Goal: Communication & Community: Answer question/provide support

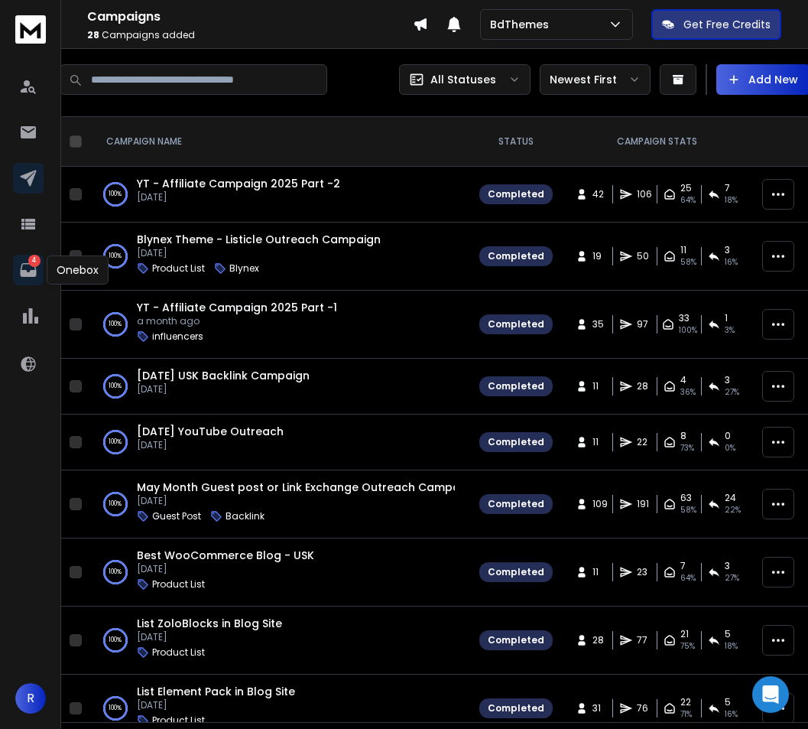
click at [19, 272] on icon at bounding box center [28, 270] width 18 height 18
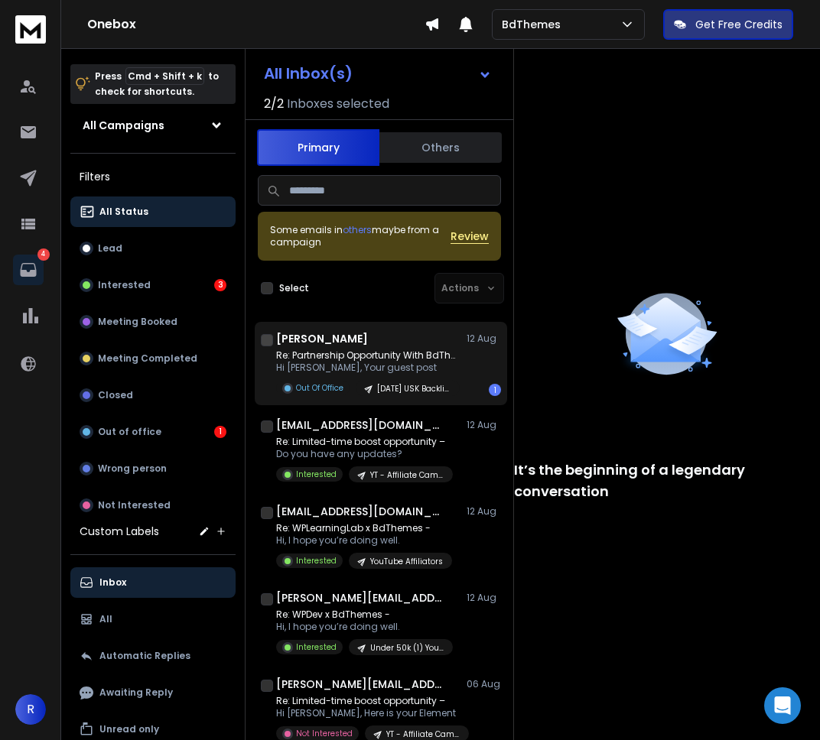
click at [426, 351] on p "Re: Partnership Opportunity With BdThemes" at bounding box center [367, 355] width 183 height 12
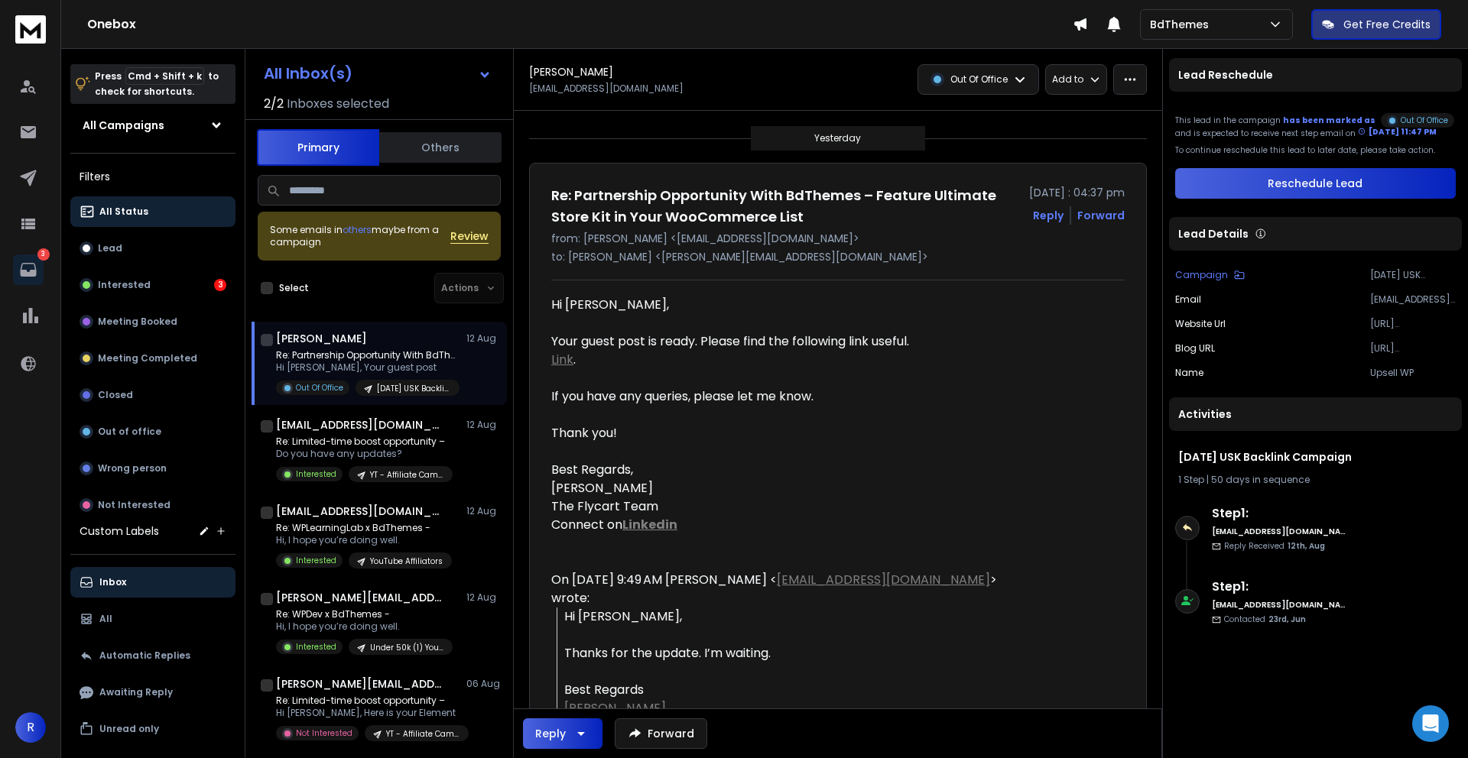
click at [564, 361] on link "Link" at bounding box center [562, 360] width 22 height 18
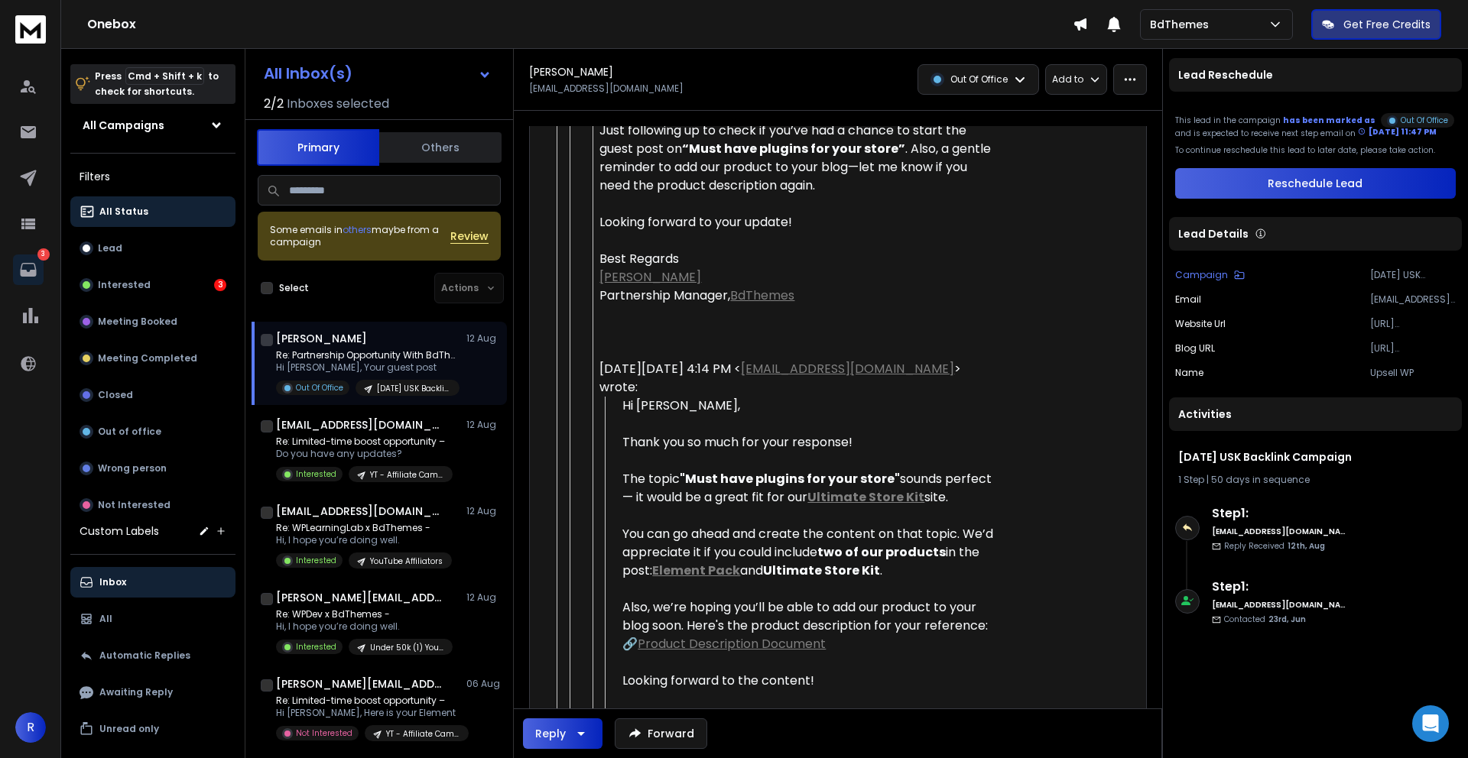
scroll to position [983, 0]
click at [807, 487] on strong "Ultimate Store Kit" at bounding box center [865, 496] width 117 height 18
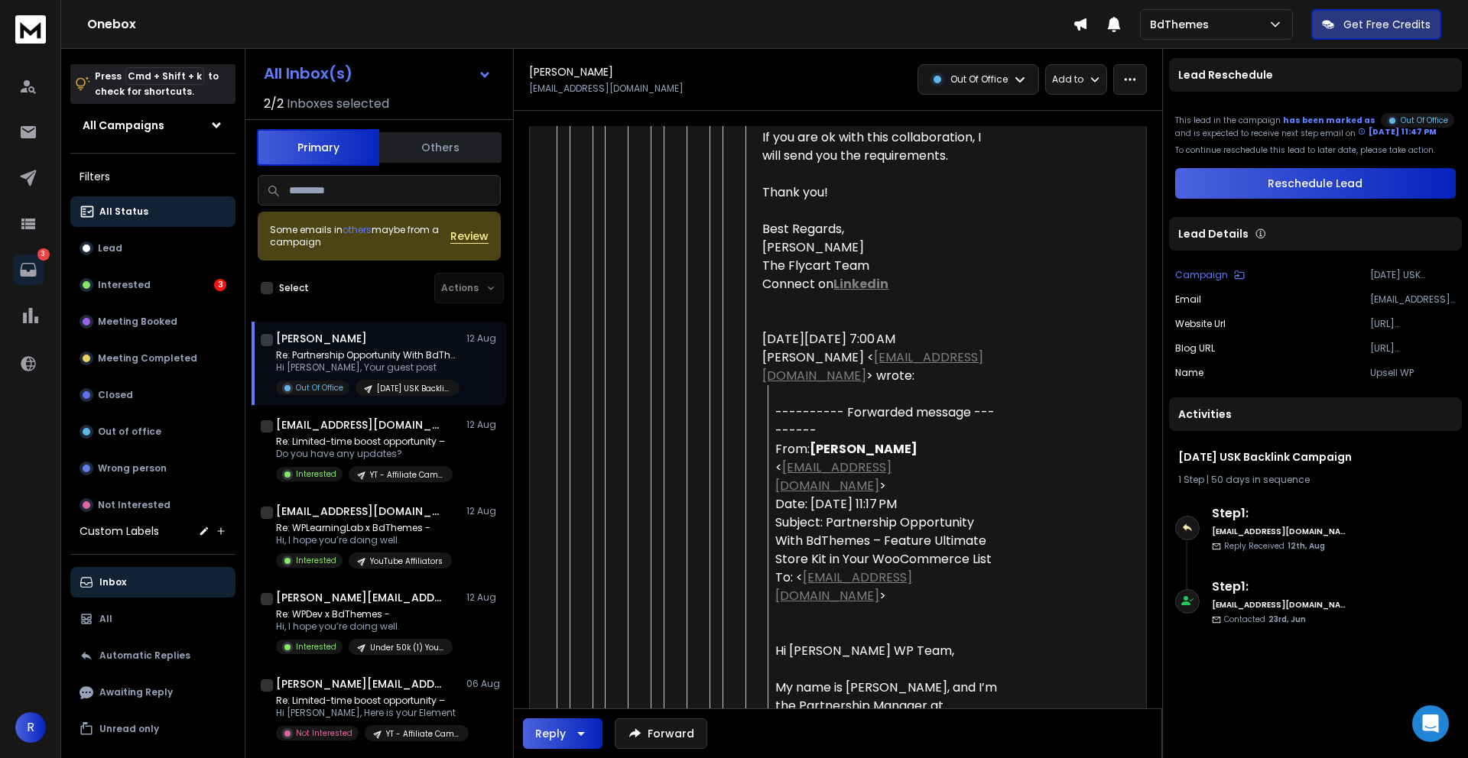
scroll to position [4208, 0]
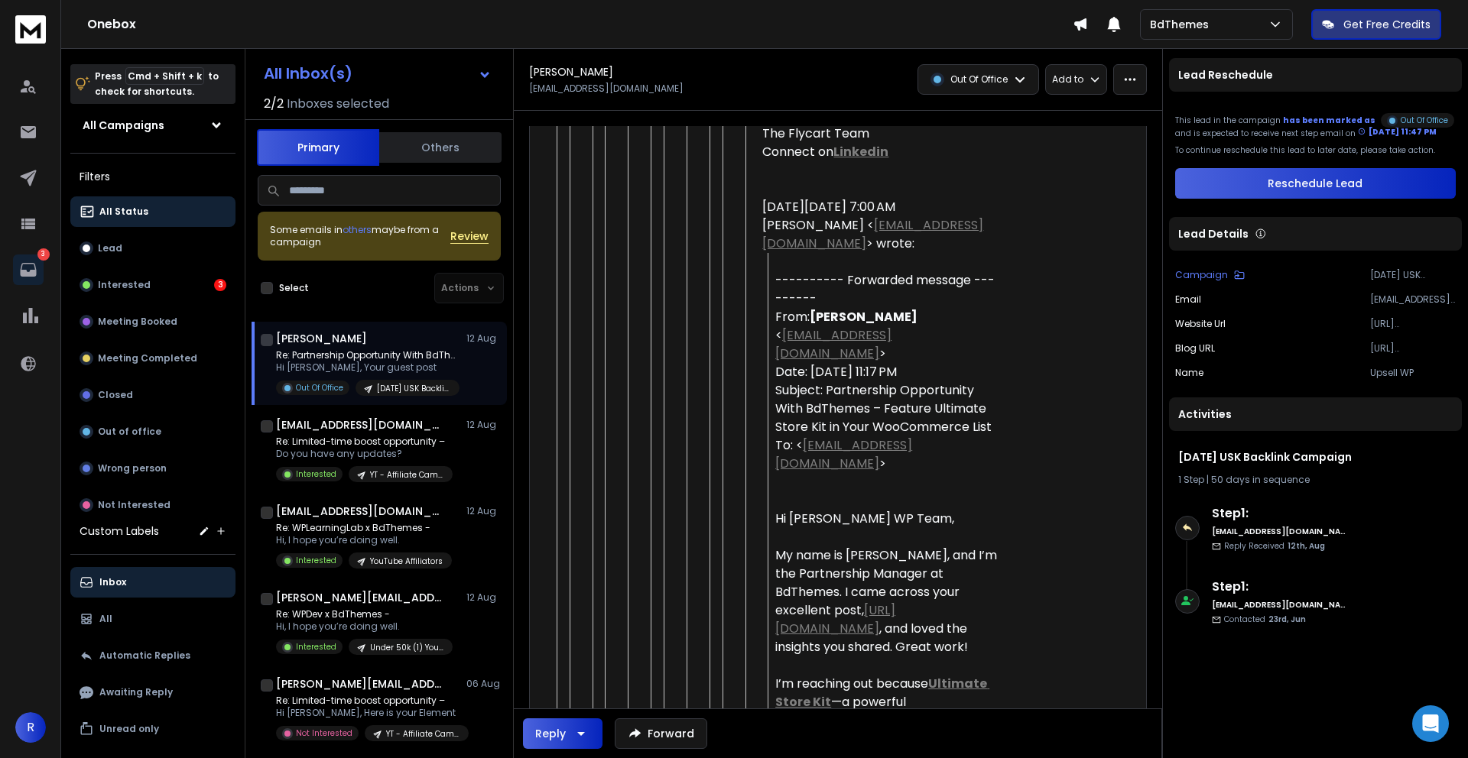
click at [807, 602] on link "[URL][DOMAIN_NAME]" at bounding box center [835, 620] width 120 height 36
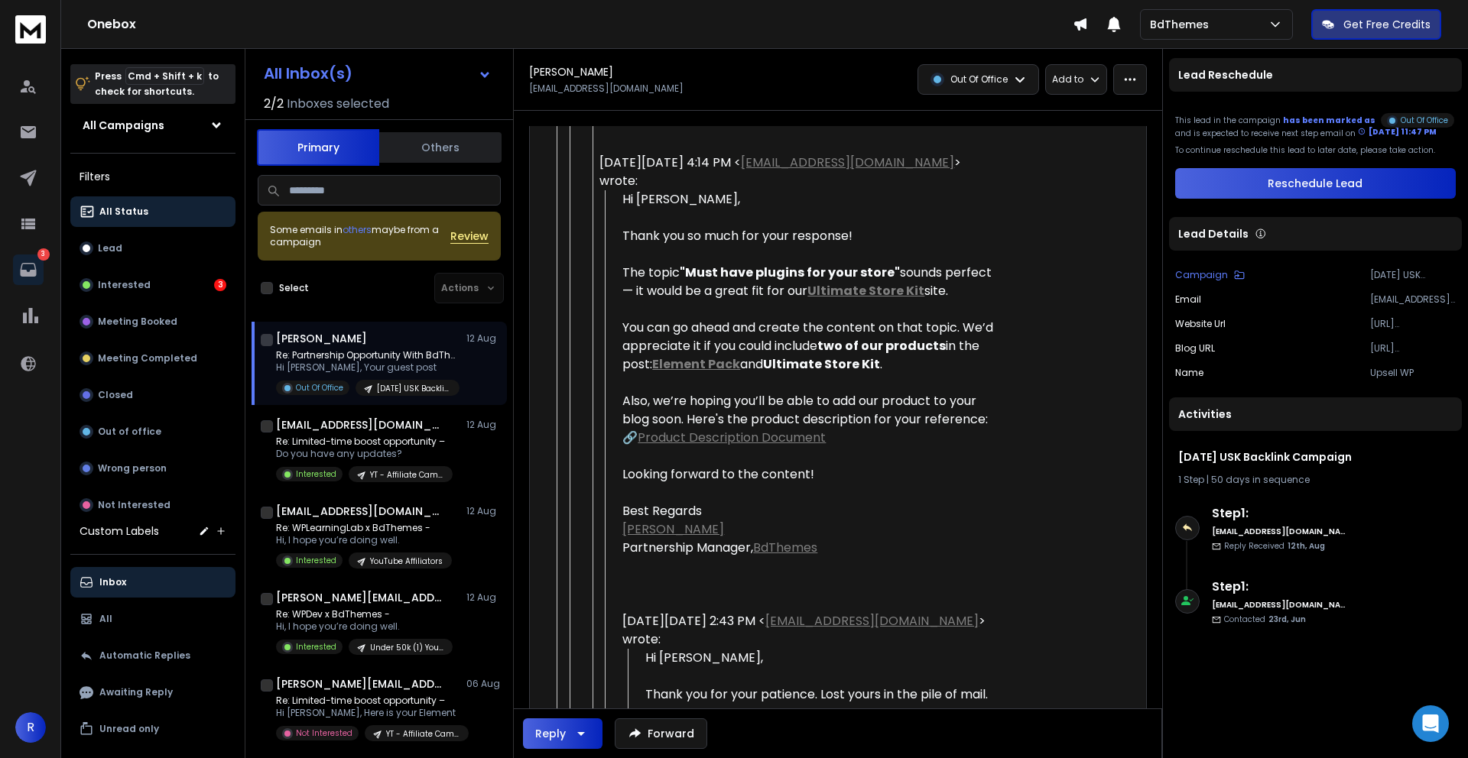
scroll to position [1173, 0]
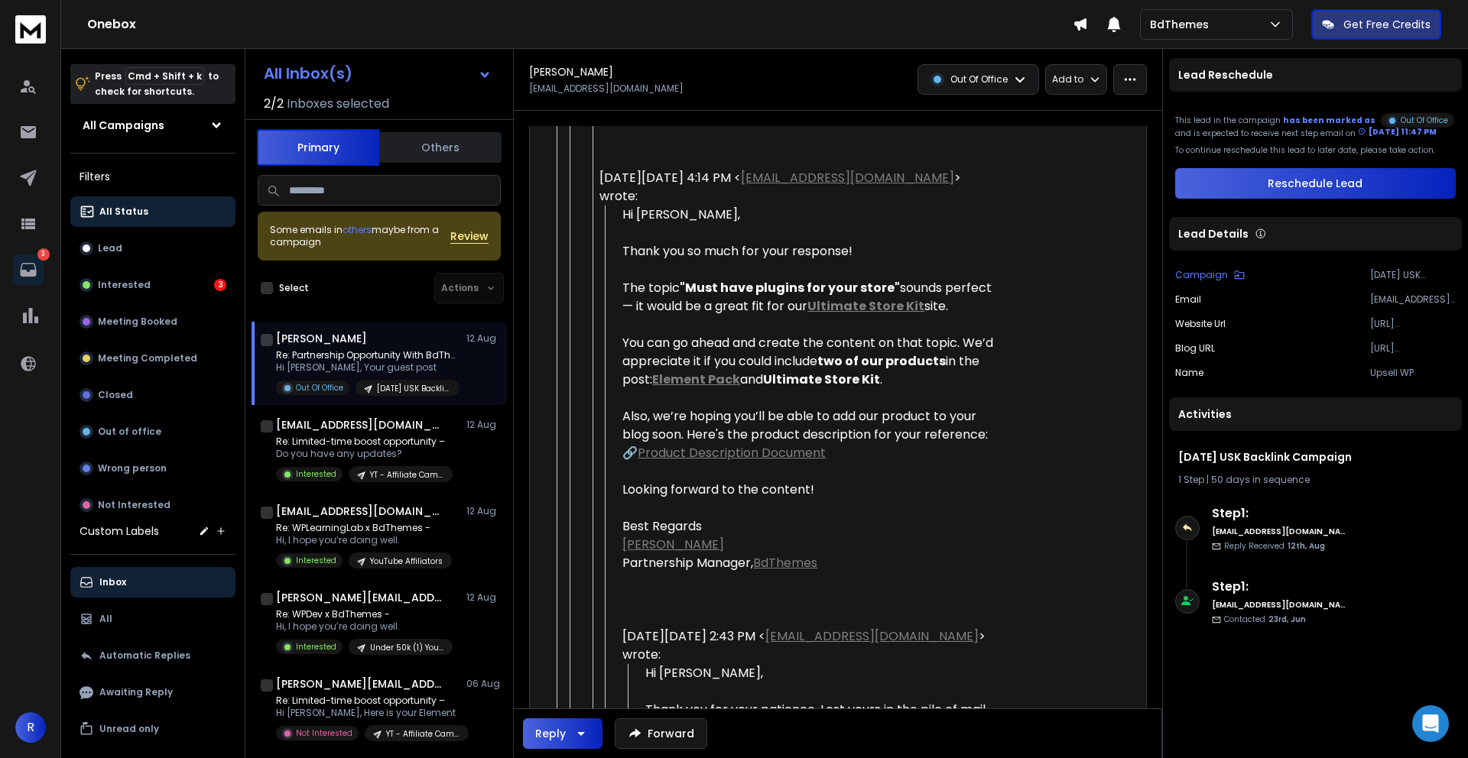
click at [702, 444] on link "Product Description Document" at bounding box center [732, 453] width 188 height 18
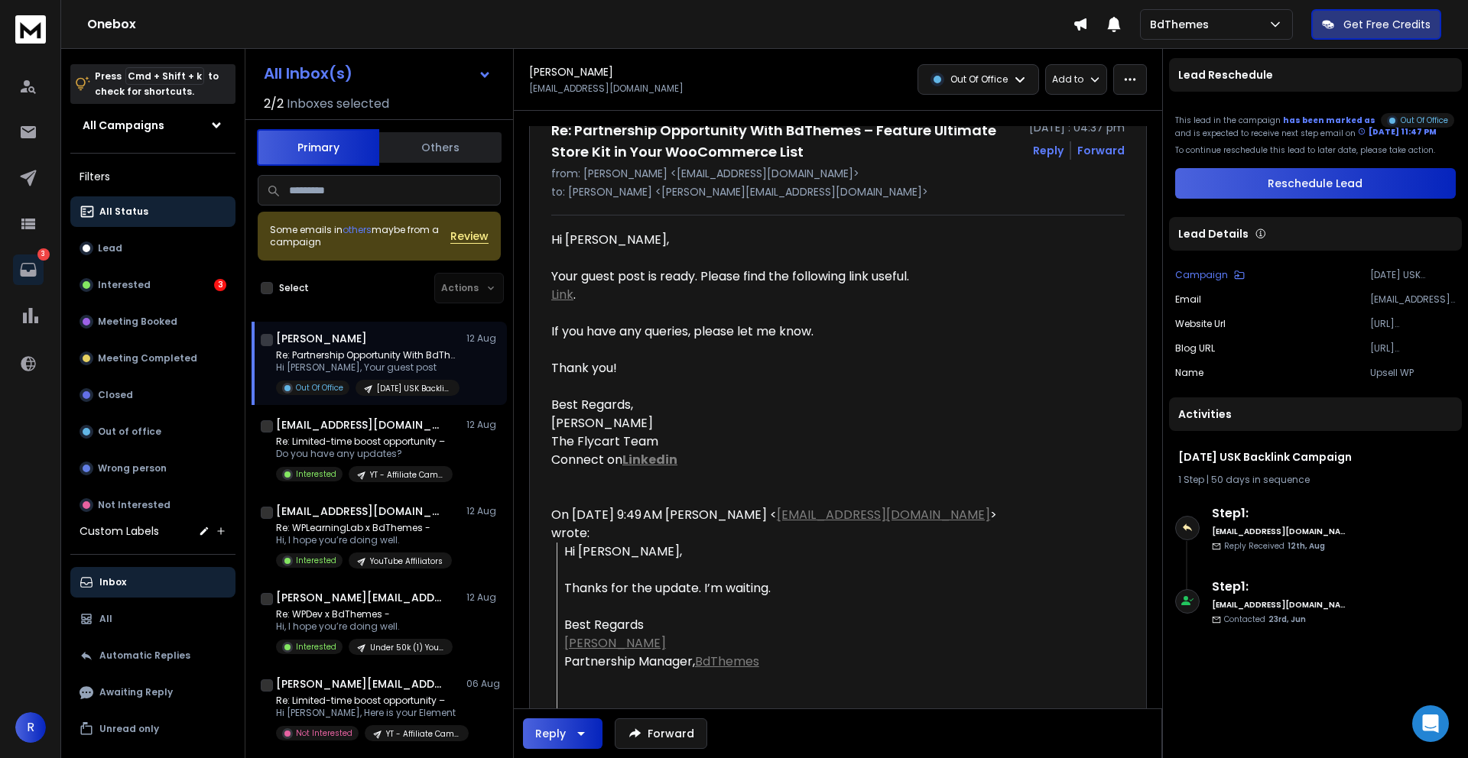
scroll to position [0, 0]
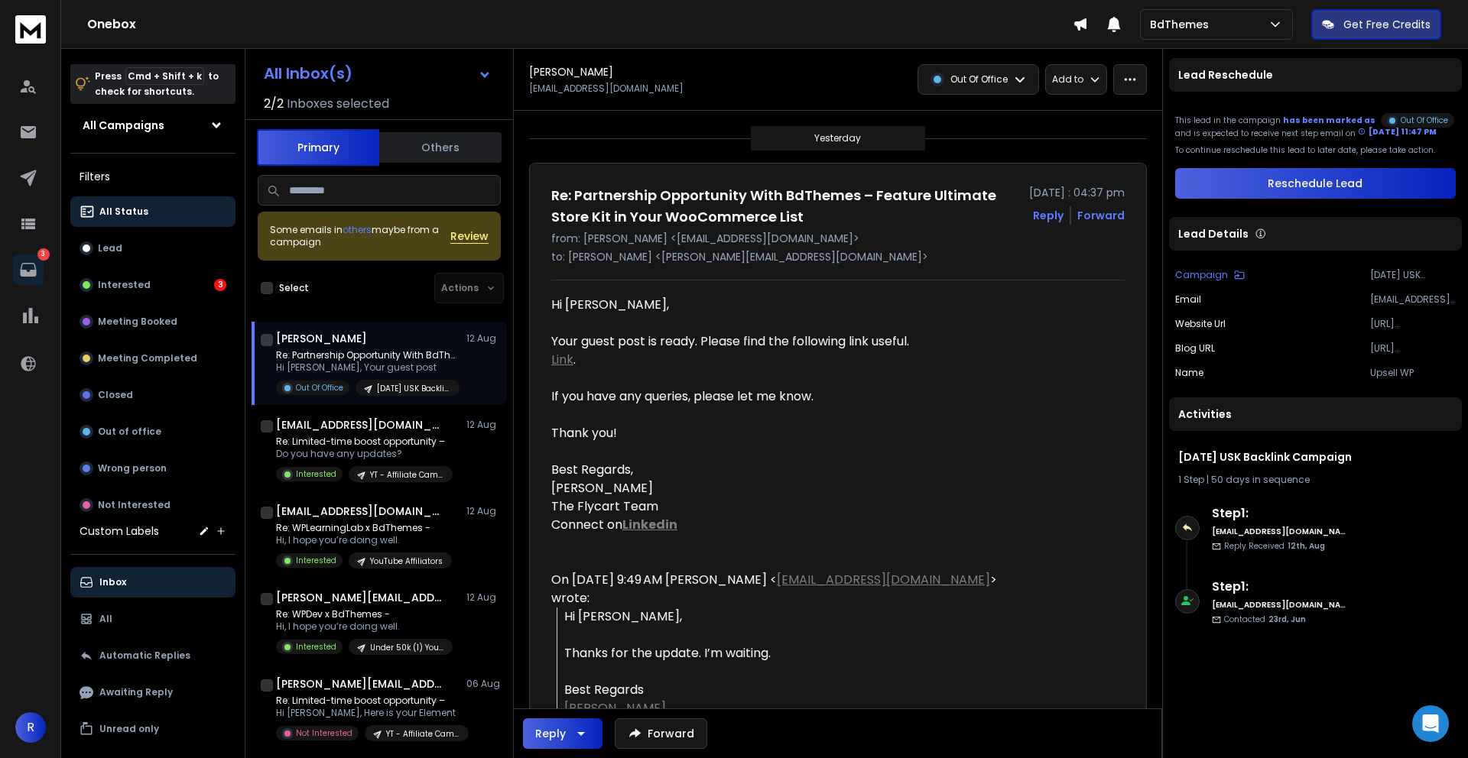
click at [678, 398] on div "Hi [PERSON_NAME], Your guest post is ready. Please find the following link usef…" at bounding box center [774, 378] width 446 height 165
click at [668, 406] on div at bounding box center [668, 406] width 0 height 0
click at [674, 401] on div "Hi [PERSON_NAME], Your guest post is ready. Please find the following link usef…" at bounding box center [774, 378] width 446 height 165
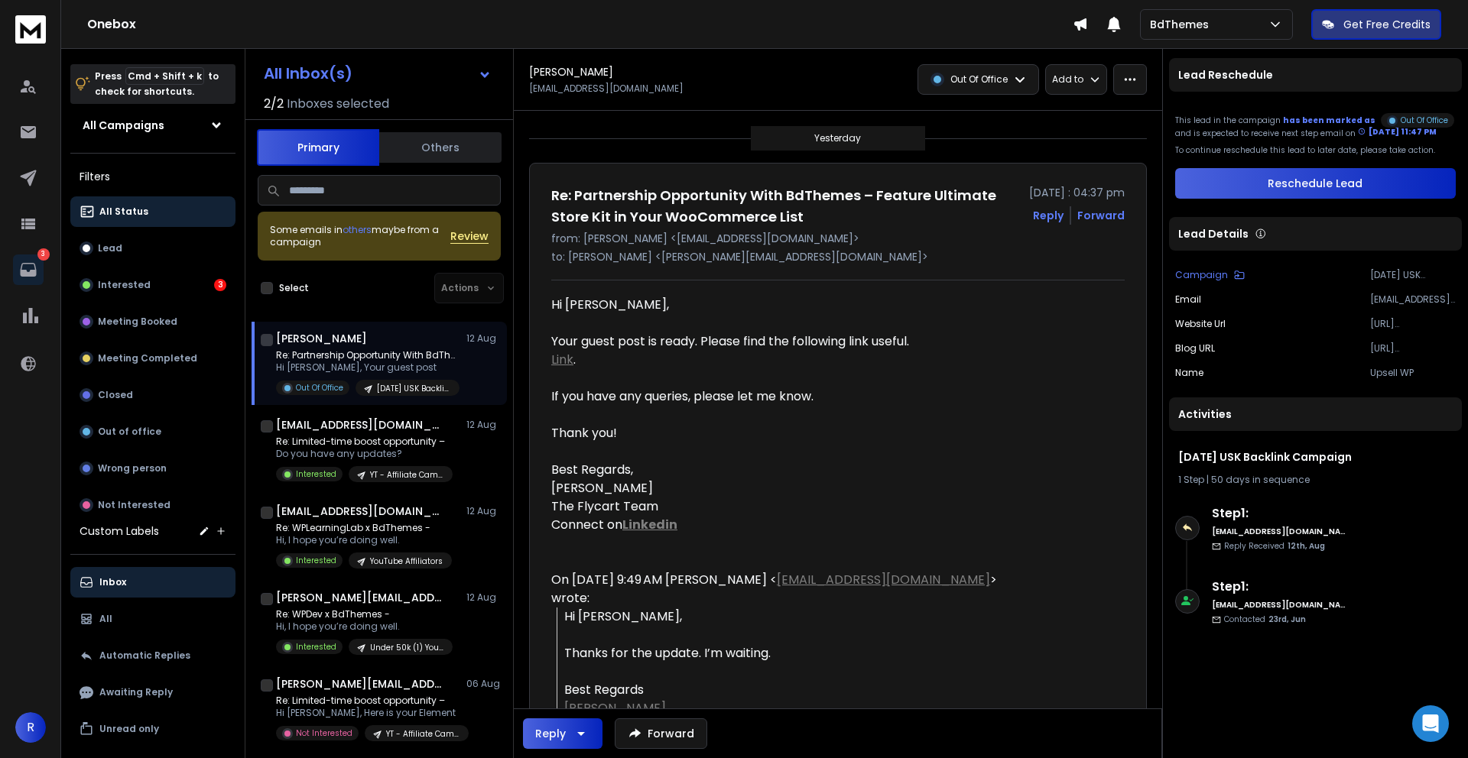
click at [635, 342] on div "Hi [PERSON_NAME], Your guest post is ready. Please find the following link usef…" at bounding box center [774, 378] width 446 height 165
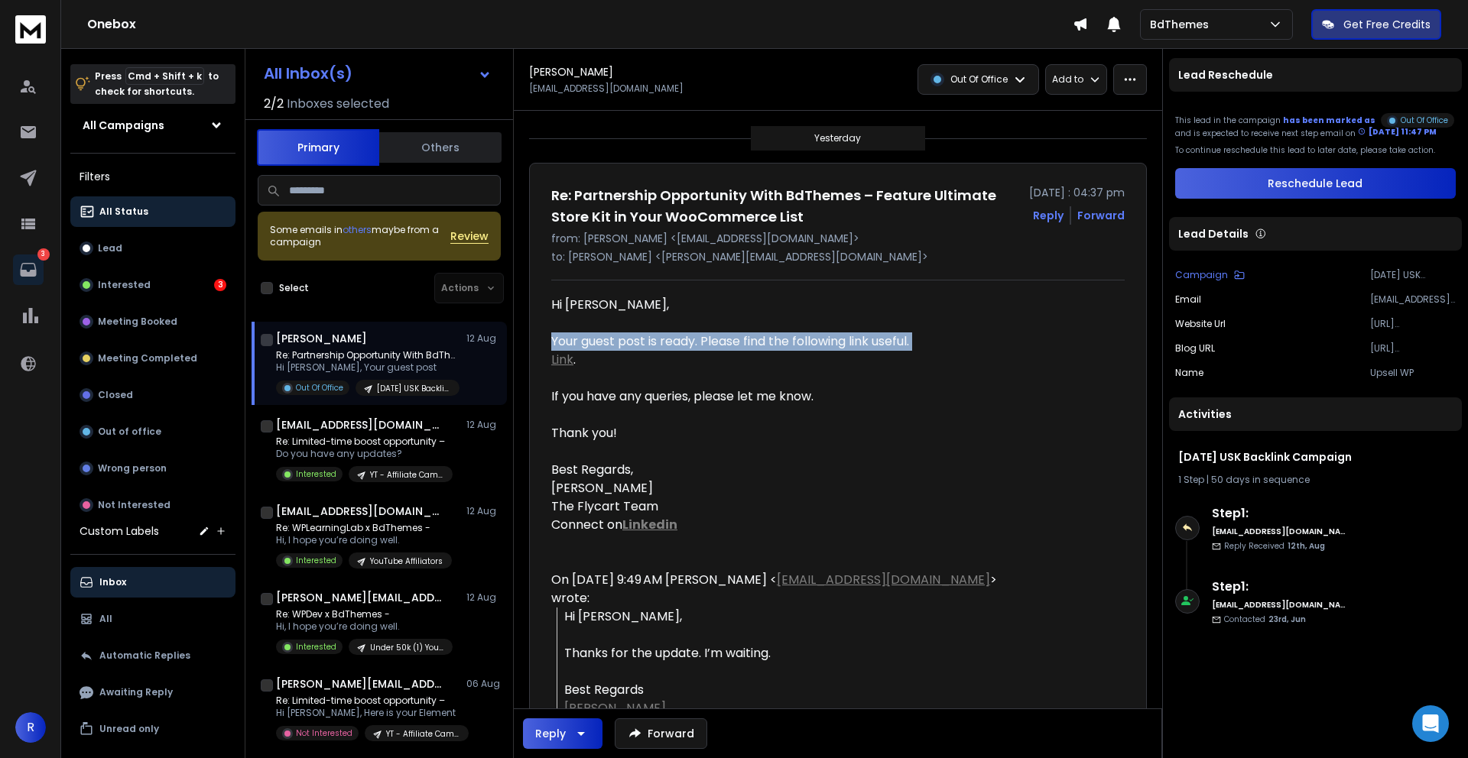
click at [635, 342] on div "Hi [PERSON_NAME], Your guest post is ready. Please find the following link usef…" at bounding box center [774, 378] width 446 height 165
click at [625, 351] on div at bounding box center [625, 351] width 0 height 0
click at [625, 342] on div "Hi [PERSON_NAME], Your guest post is ready. Please find the following link usef…" at bounding box center [774, 378] width 446 height 165
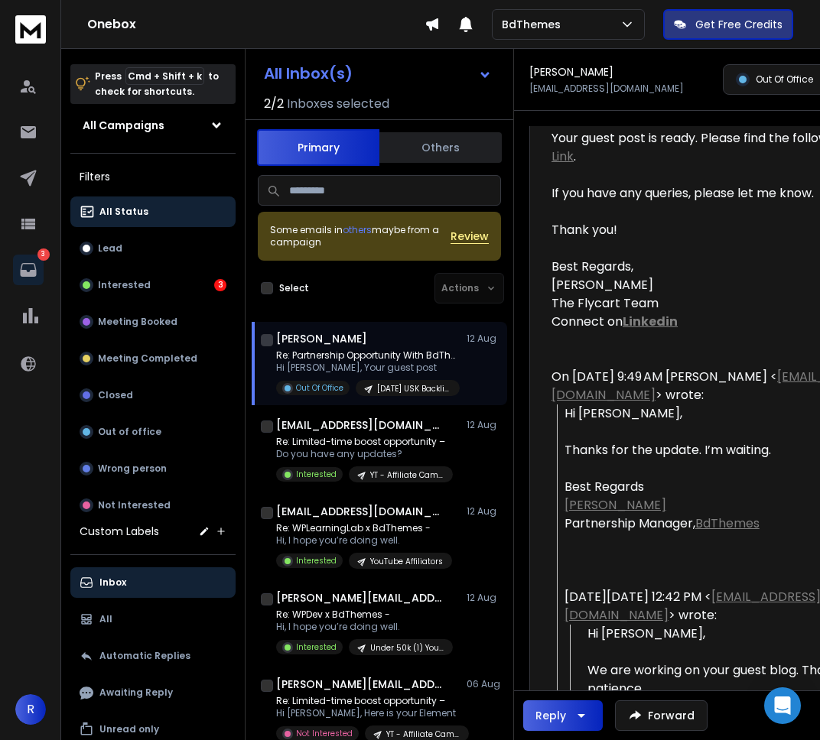
scroll to position [246, 0]
